Goal: Task Accomplishment & Management: Manage account settings

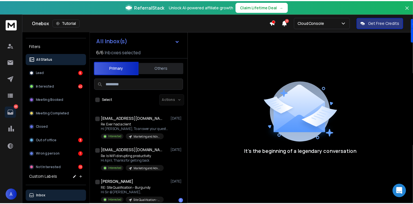
scroll to position [33, 0]
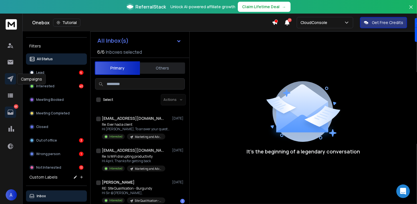
click at [11, 74] on link at bounding box center [10, 78] width 11 height 11
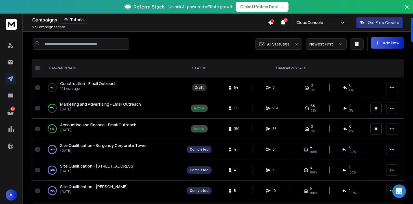
click at [98, 103] on span "Marketing and Advertising - Email Outreach" at bounding box center [100, 103] width 81 height 5
click at [59, 105] on div "37 % Marketing and Advertising - Email Outreach [DATE]" at bounding box center [113, 108] width 130 height 14
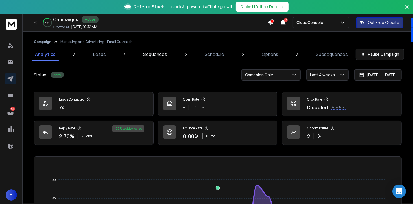
click at [157, 53] on p "Sequences" at bounding box center [155, 54] width 24 height 7
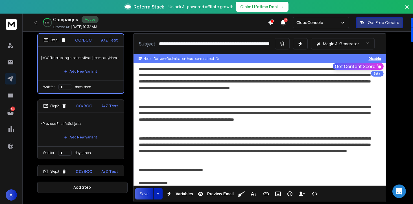
scroll to position [17, 0]
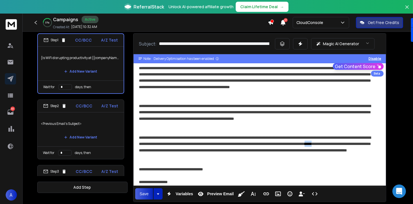
drag, startPoint x: 197, startPoint y: 150, endPoint x: 208, endPoint y: 148, distance: 10.5
click at [208, 148] on div "**********" at bounding box center [257, 146] width 237 height 25
click at [190, 148] on div "**********" at bounding box center [257, 146] width 237 height 25
click at [194, 129] on div at bounding box center [259, 131] width 241 height 6
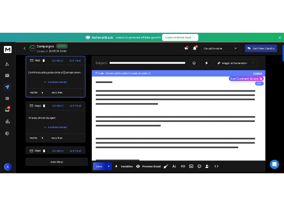
scroll to position [0, 0]
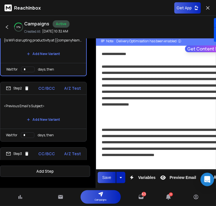
click at [165, 28] on div "37 % Campaigns Active Created At: [DATE] 10:32 AM" at bounding box center [108, 27] width 216 height 23
click at [215, 18] on div at bounding box center [211, 30] width 9 height 24
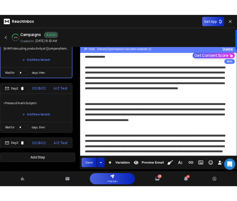
scroll to position [3, 0]
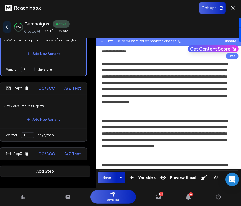
click at [7, 28] on icon at bounding box center [7, 27] width 5 height 5
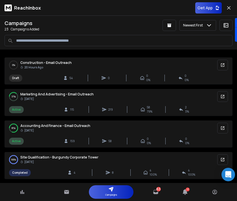
click at [44, 126] on span "Accounting and Finance - Email Outreach [DATE]" at bounding box center [55, 128] width 70 height 9
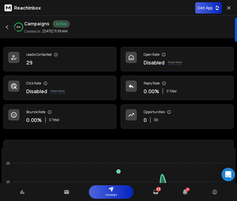
scroll to position [0, 4]
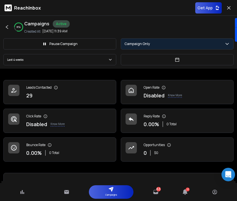
click at [210, 47] on button "Campaign Only" at bounding box center [177, 43] width 113 height 11
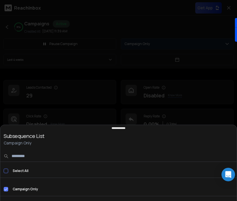
scroll to position [0, 0]
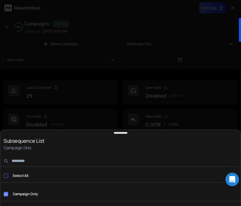
click at [191, 36] on div at bounding box center [120, 103] width 241 height 206
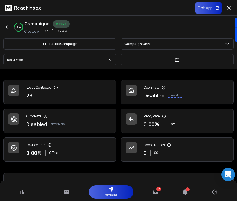
click at [226, 7] on icon at bounding box center [228, 7] width 5 height 5
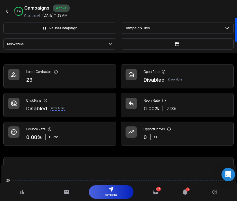
click at [88, 78] on link "Leads Contacted 29" at bounding box center [59, 76] width 113 height 24
click at [69, 193] on icon at bounding box center [66, 192] width 5 height 4
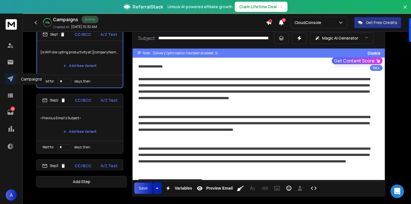
click at [8, 79] on icon at bounding box center [10, 78] width 7 height 7
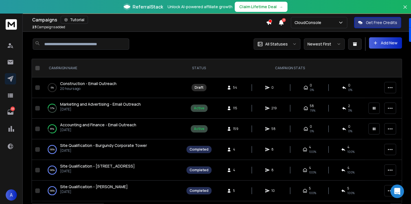
click at [72, 87] on p "20 hours ago" at bounding box center [88, 88] width 56 height 5
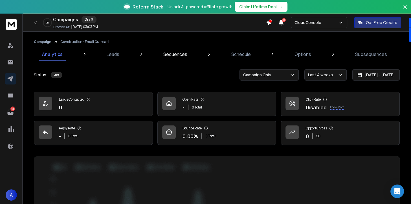
click at [167, 54] on p "Sequences" at bounding box center [175, 54] width 24 height 7
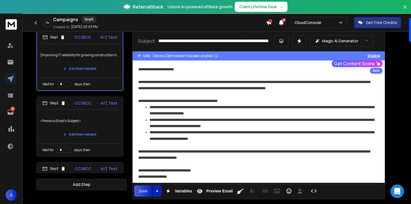
scroll to position [38, 0]
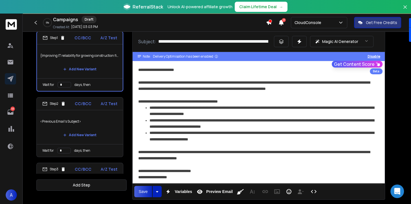
click at [295, 4] on div "ReferralStack Unlock AI-powered affiliate growth Lifetime Deals available! Clai…" at bounding box center [205, 7] width 411 height 14
